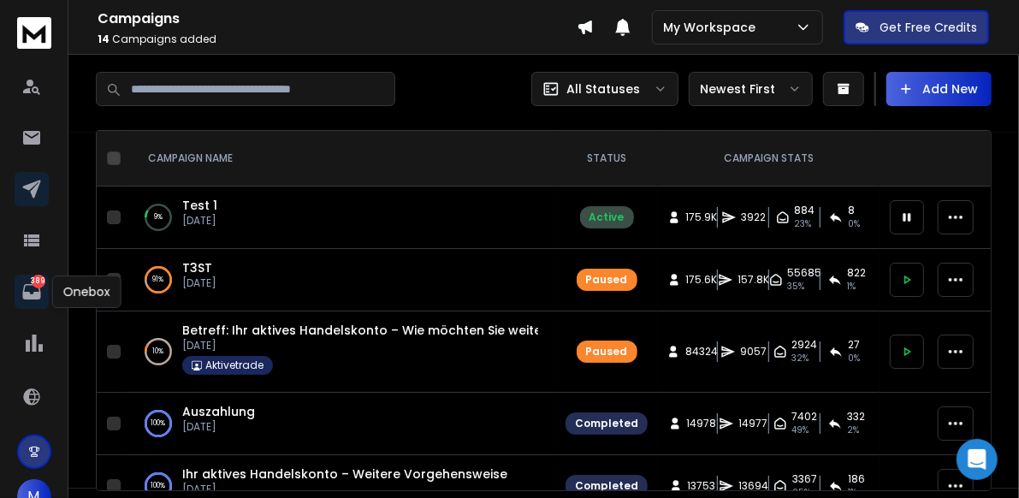
click at [26, 281] on icon at bounding box center [31, 291] width 21 height 21
